Goal: Navigation & Orientation: Find specific page/section

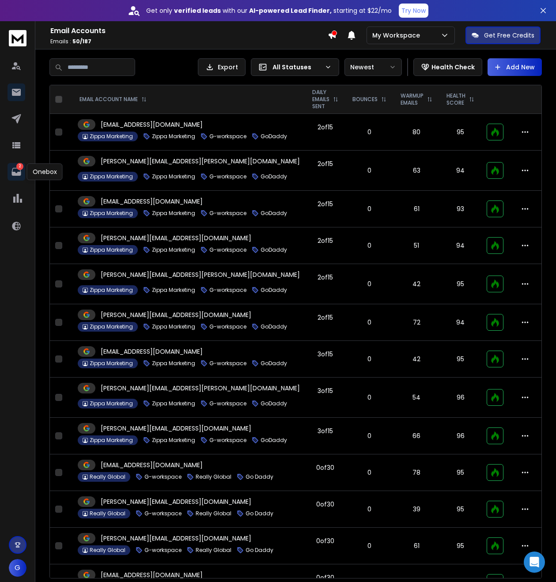
click at [20, 173] on icon at bounding box center [15, 172] width 9 height 8
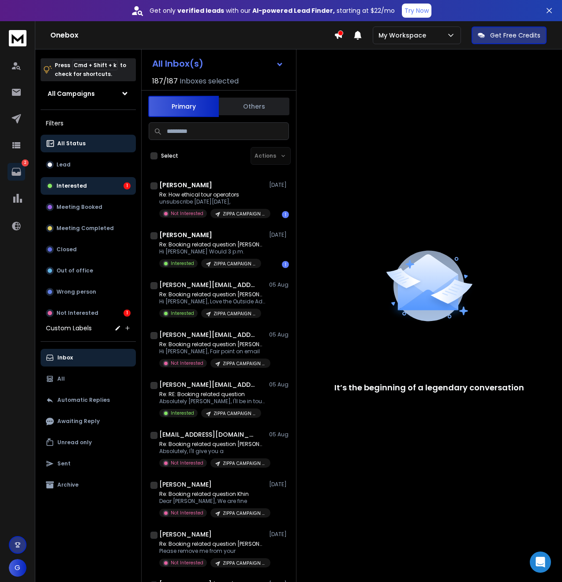
click at [69, 186] on p "Interested" at bounding box center [71, 185] width 30 height 7
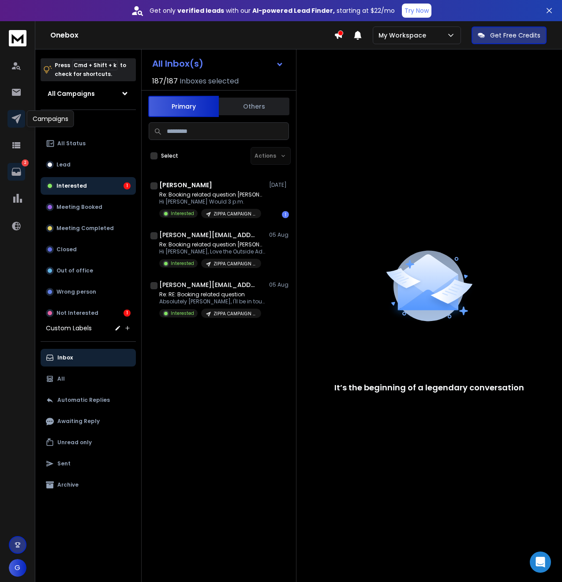
click at [17, 114] on icon at bounding box center [16, 118] width 11 height 11
